Goal: Navigation & Orientation: Find specific page/section

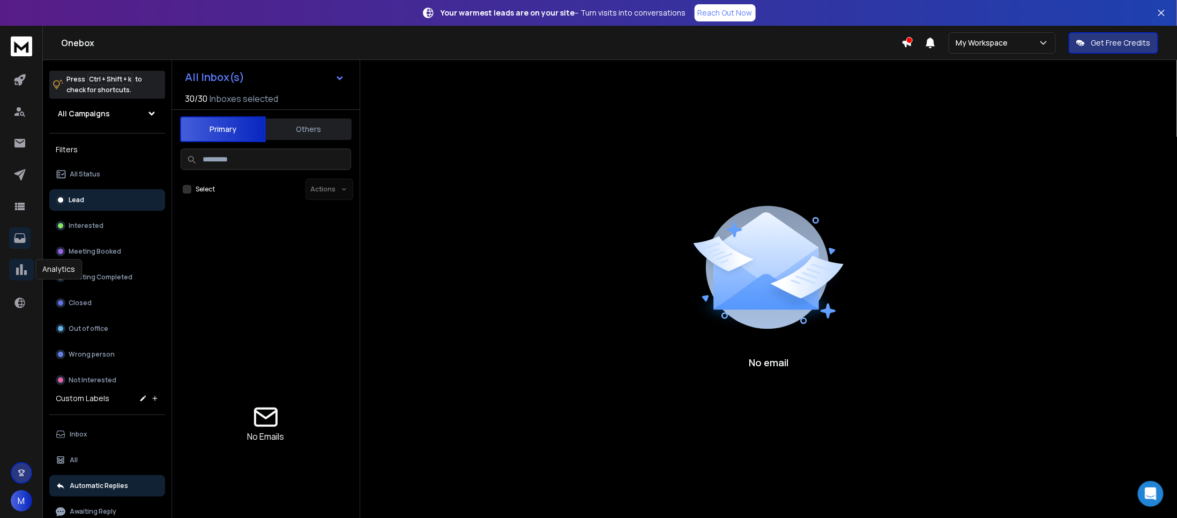
click at [28, 268] on icon at bounding box center [21, 270] width 16 height 16
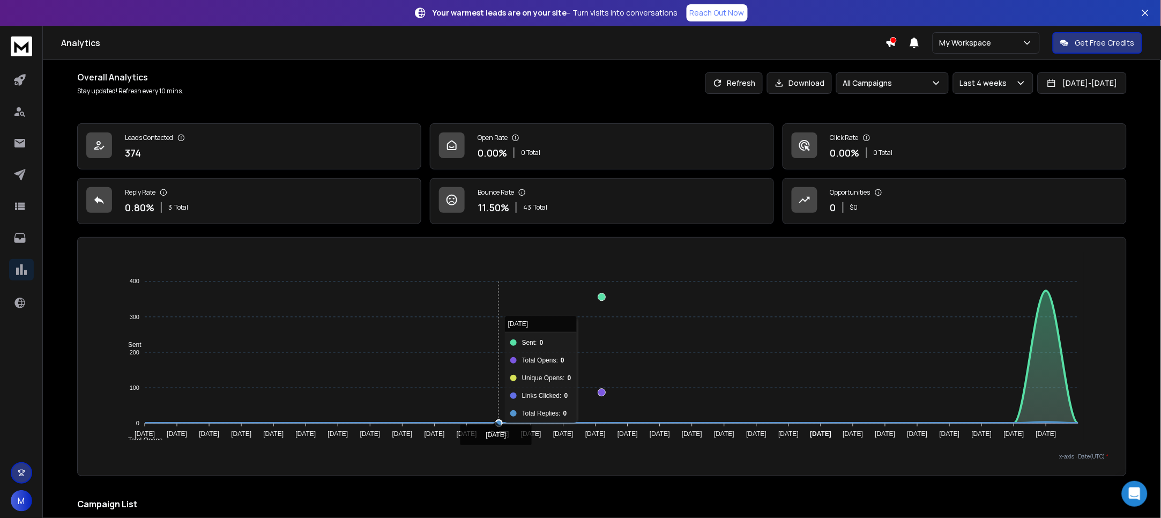
scroll to position [114, 0]
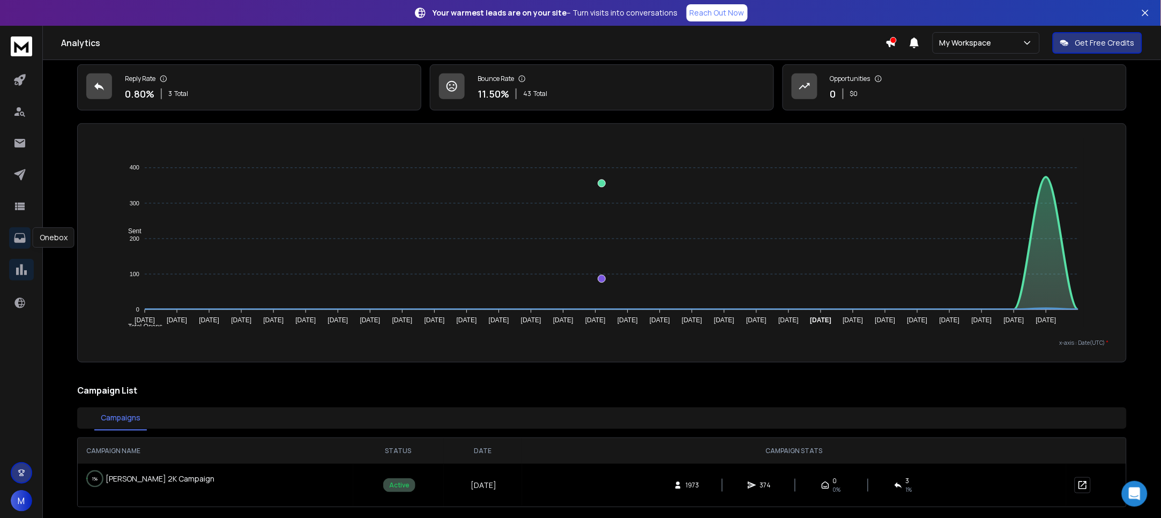
click at [20, 234] on icon at bounding box center [19, 238] width 13 height 13
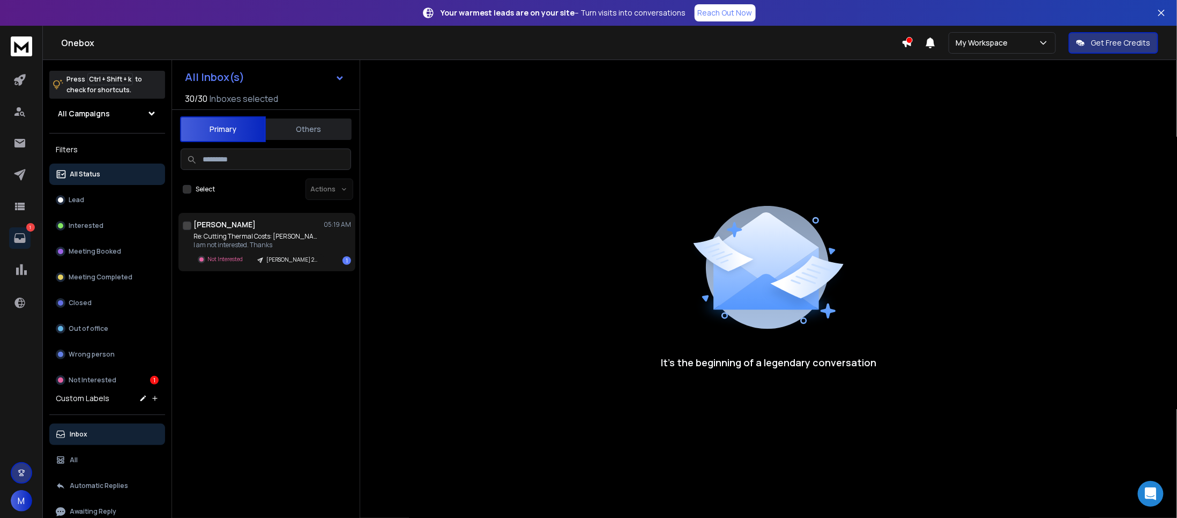
click at [336, 227] on p "05:19 AM" at bounding box center [337, 224] width 27 height 9
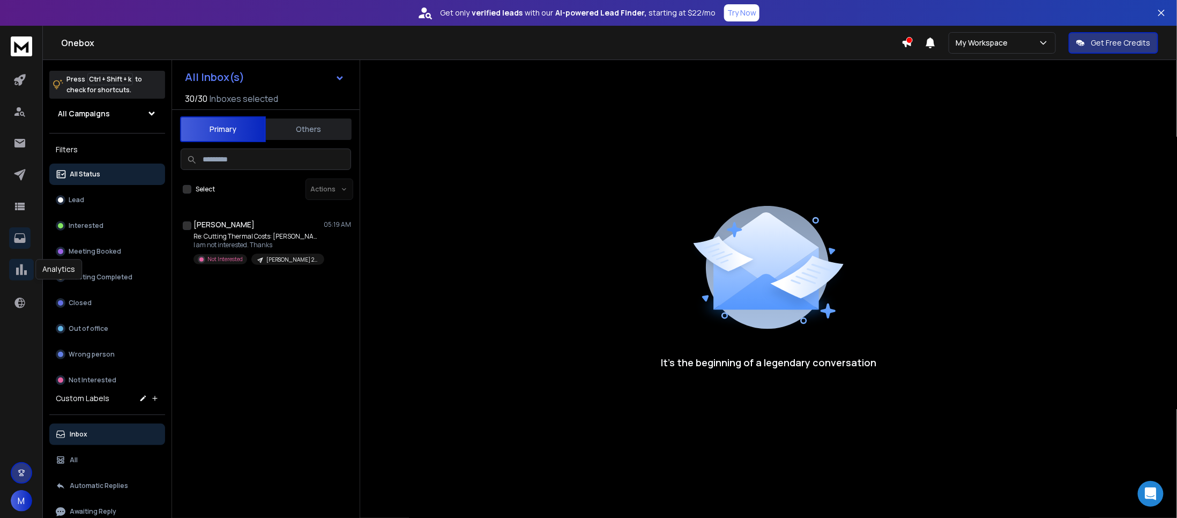
click at [18, 278] on link at bounding box center [21, 269] width 25 height 25
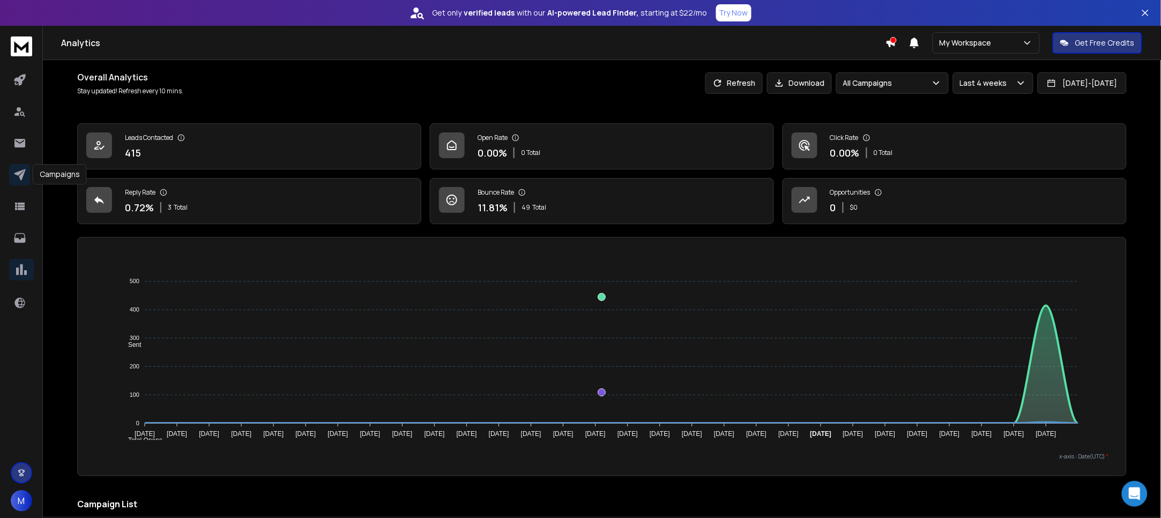
click at [18, 176] on icon at bounding box center [19, 174] width 13 height 13
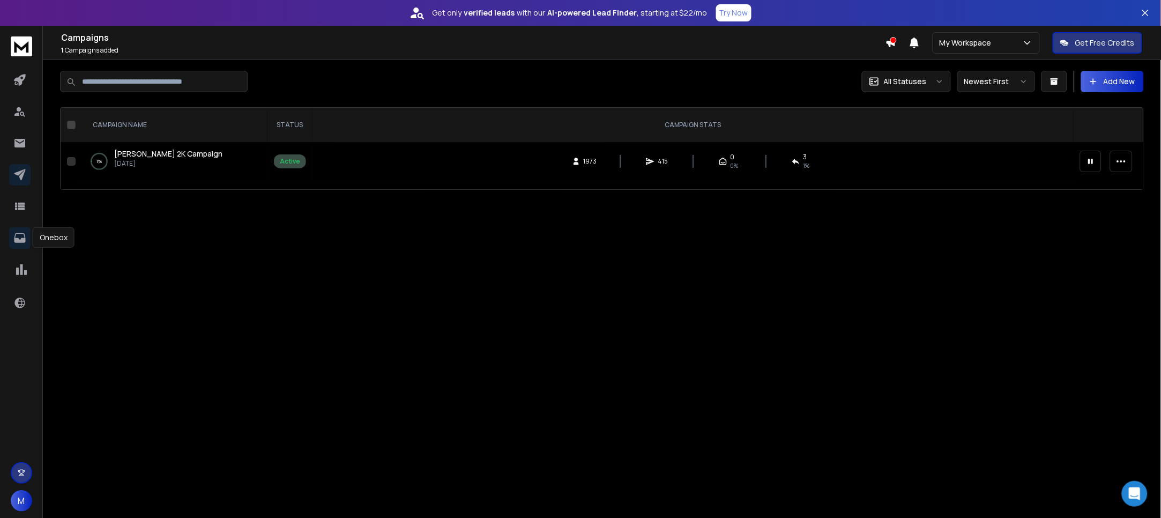
click at [18, 239] on icon at bounding box center [19, 238] width 11 height 10
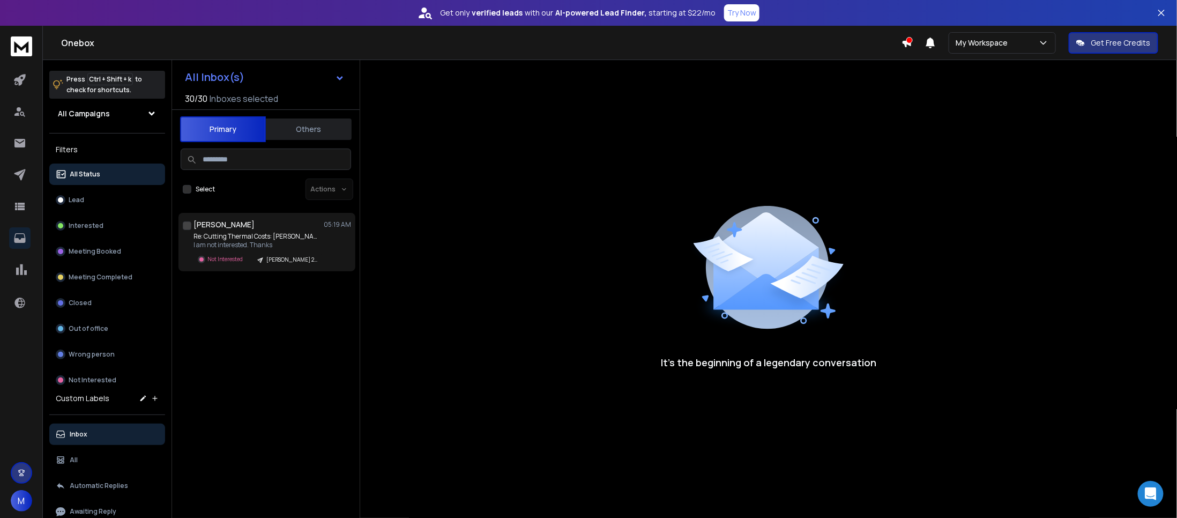
click at [283, 237] on p "Re: Cutting Thermal Costs: [PERSON_NAME]" at bounding box center [258, 236] width 129 height 9
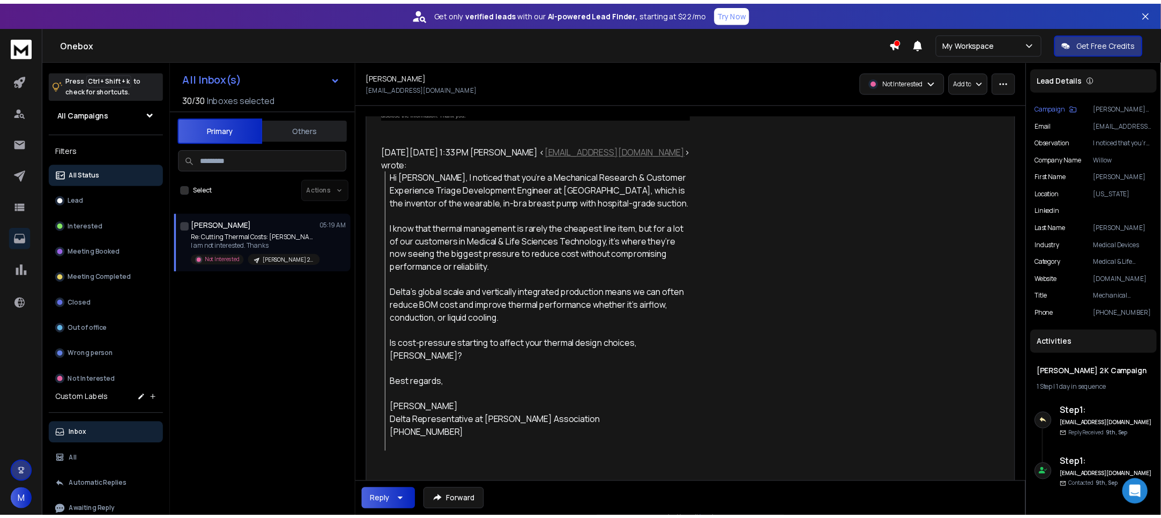
scroll to position [322, 0]
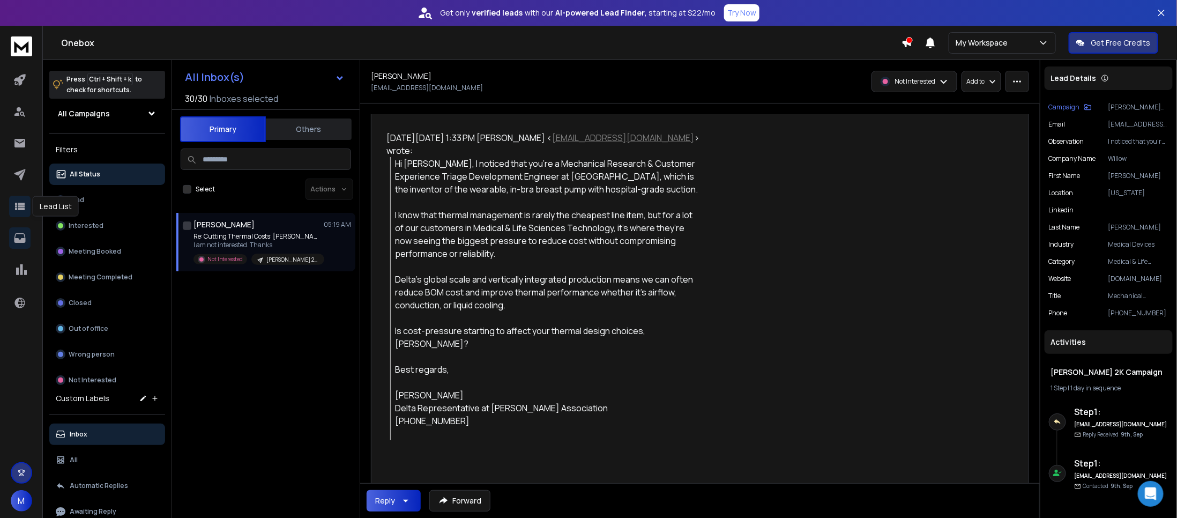
click at [23, 207] on icon at bounding box center [19, 206] width 13 height 13
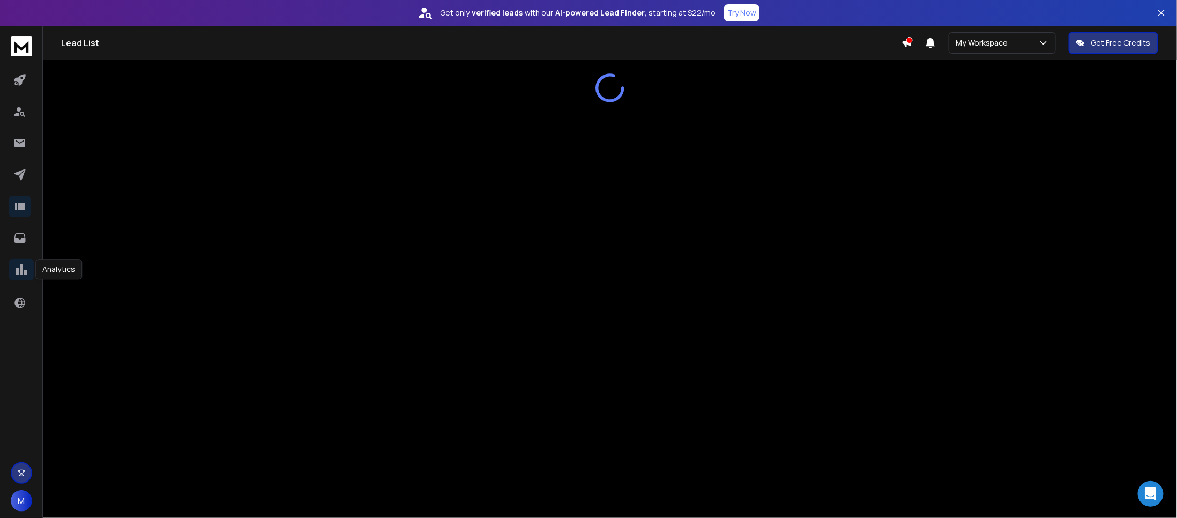
click at [19, 270] on icon at bounding box center [21, 270] width 16 height 16
